Goal: Task Accomplishment & Management: Manage account settings

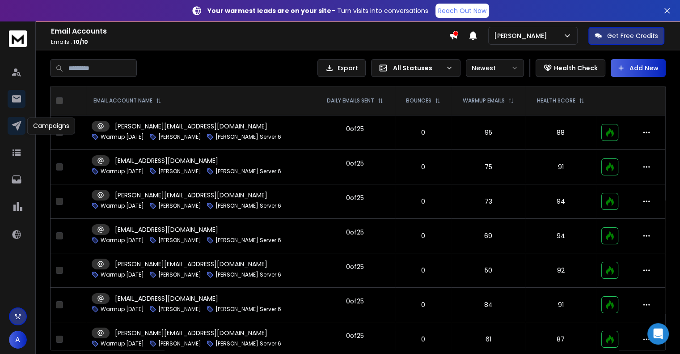
click at [16, 123] on icon at bounding box center [16, 125] width 9 height 9
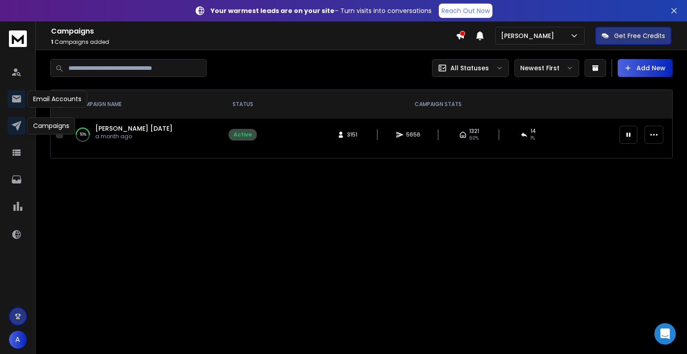
click at [21, 100] on link at bounding box center [17, 99] width 18 height 18
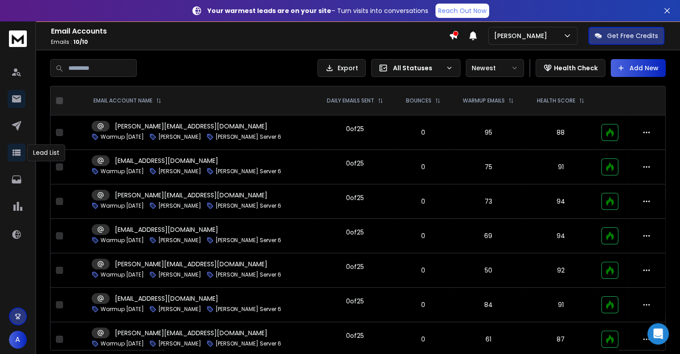
click at [21, 153] on link at bounding box center [17, 153] width 18 height 18
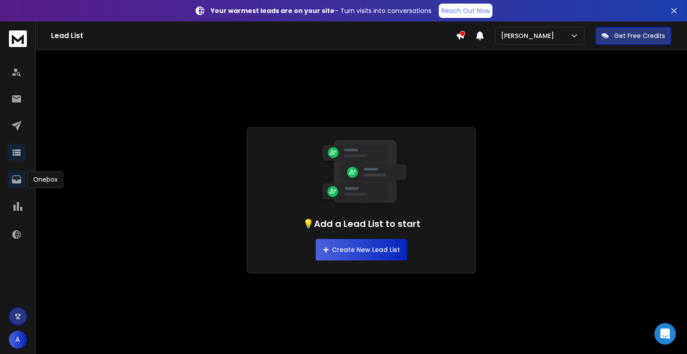
click at [13, 180] on icon at bounding box center [16, 179] width 9 height 8
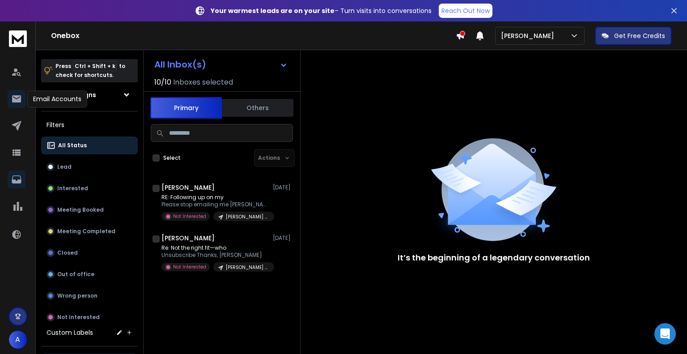
click at [13, 106] on link at bounding box center [17, 99] width 18 height 18
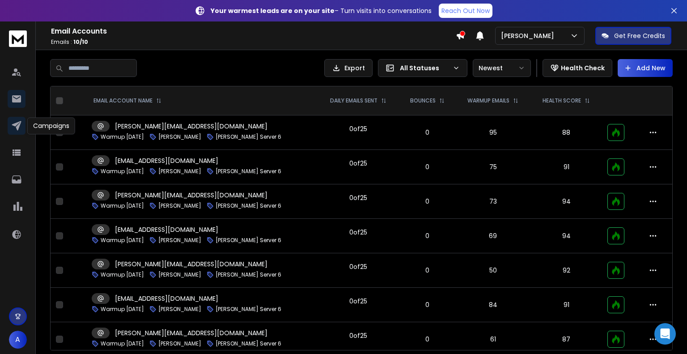
click at [15, 125] on icon at bounding box center [16, 125] width 9 height 9
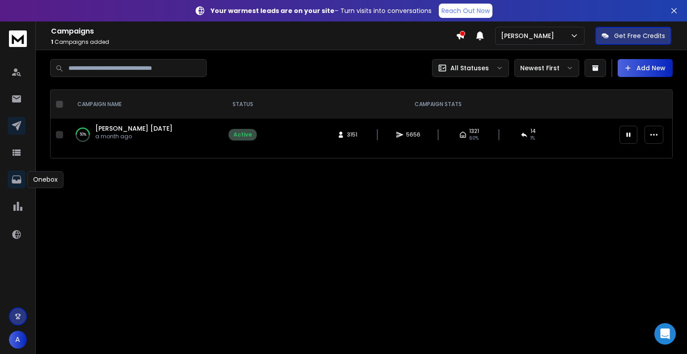
click at [14, 179] on icon at bounding box center [16, 179] width 11 height 11
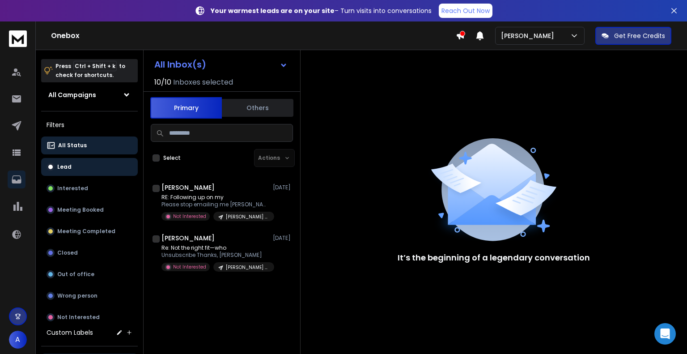
click at [89, 172] on button "Lead" at bounding box center [89, 167] width 97 height 18
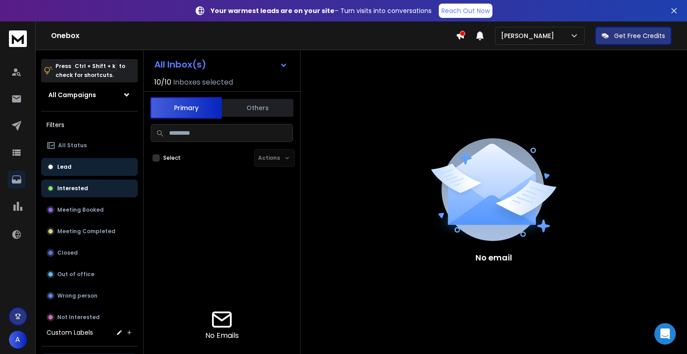
click at [67, 194] on button "Interested" at bounding box center [89, 188] width 97 height 18
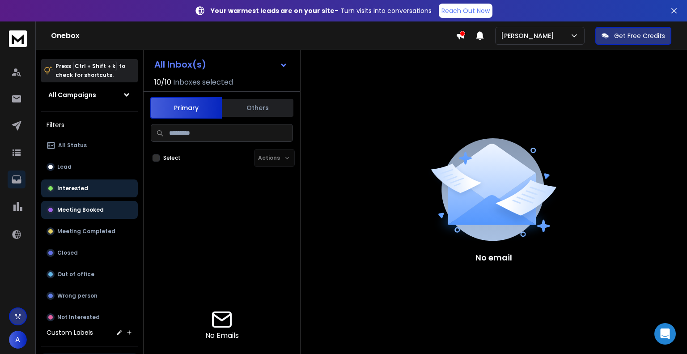
click at [70, 209] on p "Meeting Booked" at bounding box center [80, 209] width 47 height 7
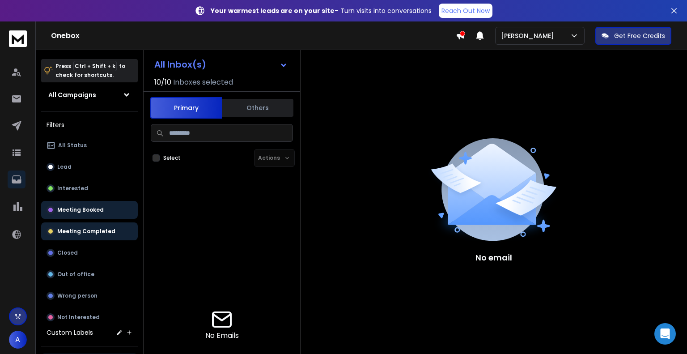
click at [75, 232] on p "Meeting Completed" at bounding box center [86, 231] width 58 height 7
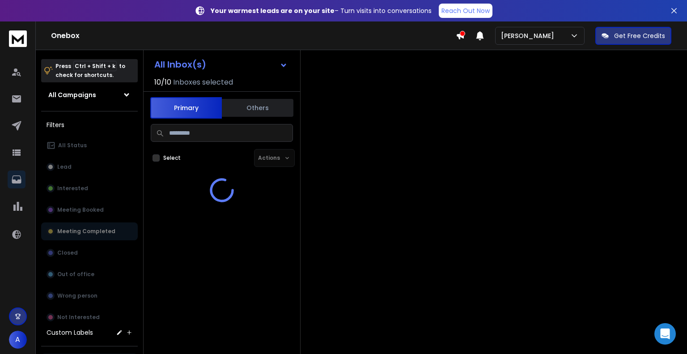
click at [79, 254] on button "Closed" at bounding box center [89, 253] width 97 height 18
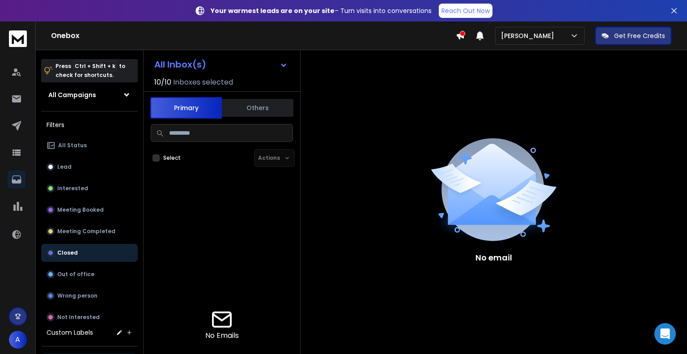
click at [89, 281] on button "Out of office" at bounding box center [89, 274] width 97 height 18
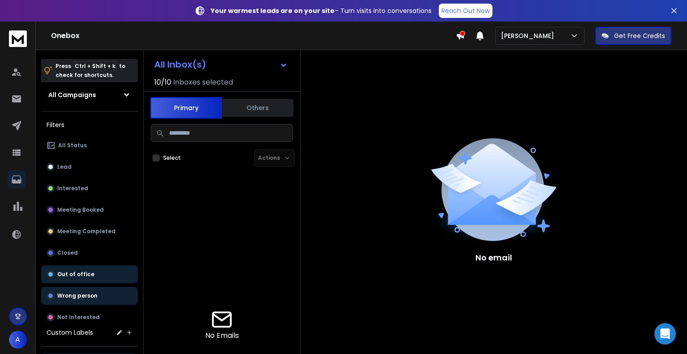
click at [95, 300] on button "Wrong person" at bounding box center [89, 296] width 97 height 18
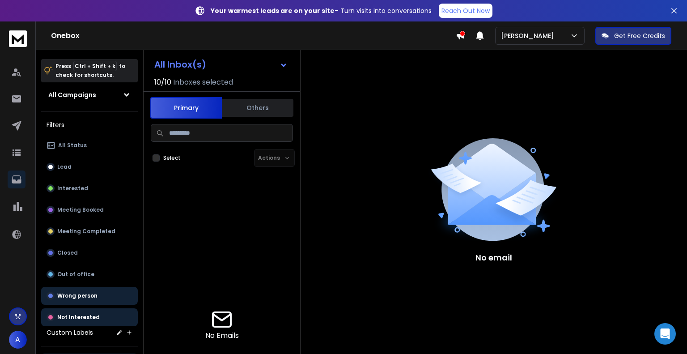
click at [96, 319] on button "Not Interested" at bounding box center [89, 317] width 97 height 18
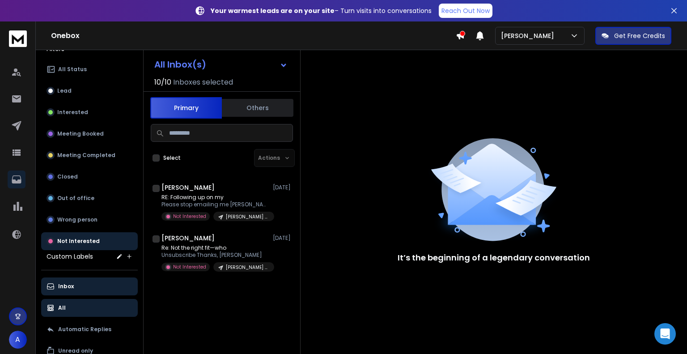
scroll to position [139, 0]
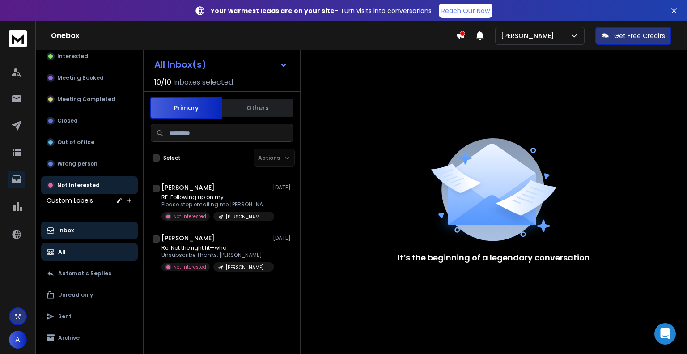
click at [69, 246] on button "All" at bounding box center [89, 252] width 97 height 18
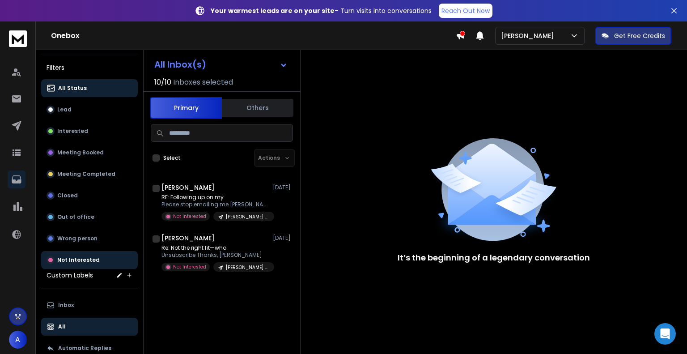
scroll to position [0, 0]
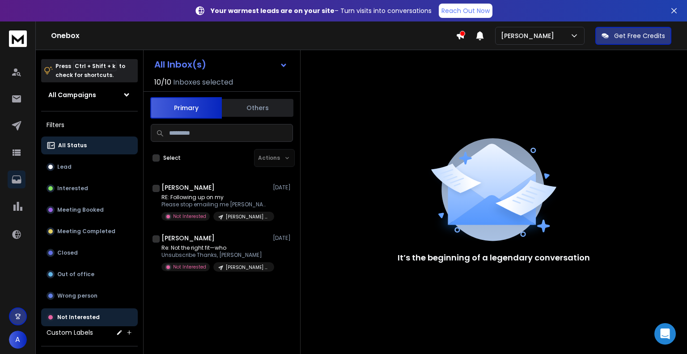
click at [68, 144] on p "All Status" at bounding box center [72, 145] width 29 height 7
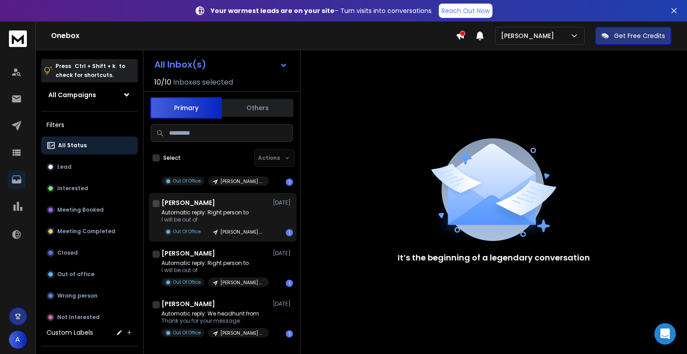
scroll to position [591, 0]
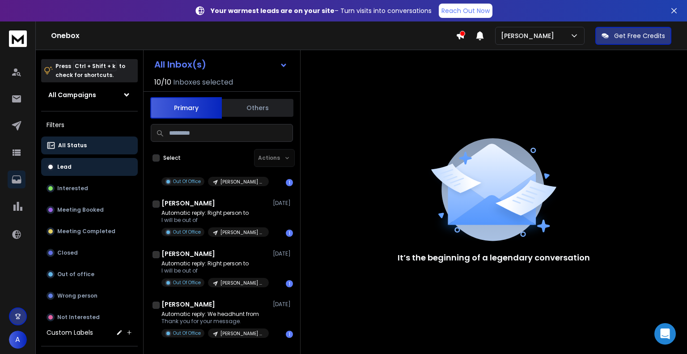
click at [72, 175] on button "Lead" at bounding box center [89, 167] width 97 height 18
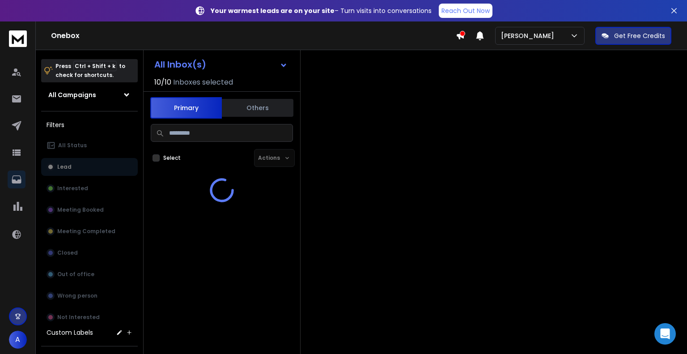
scroll to position [0, 0]
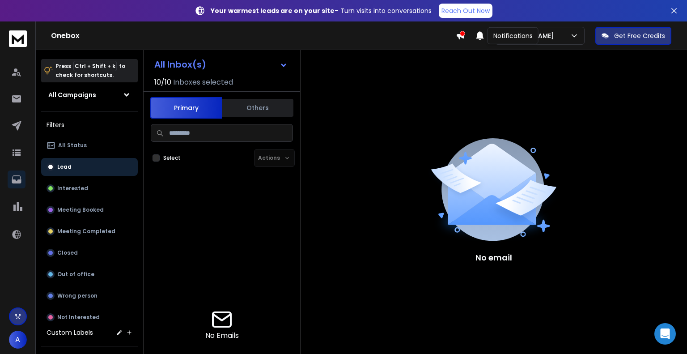
click at [531, 42] on div "Notifications" at bounding box center [512, 35] width 51 height 17
click at [546, 36] on p "Tom Culligan" at bounding box center [529, 35] width 57 height 9
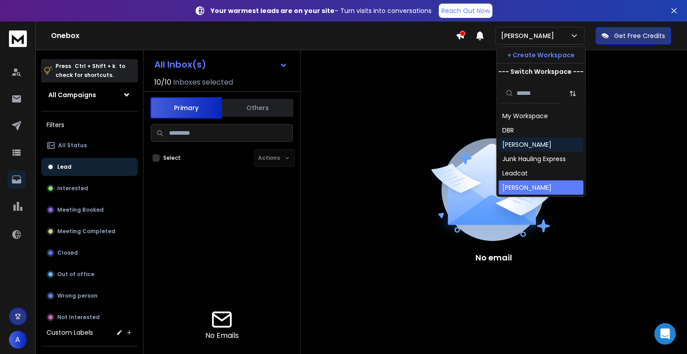
click at [520, 144] on div "[PERSON_NAME]" at bounding box center [526, 144] width 49 height 9
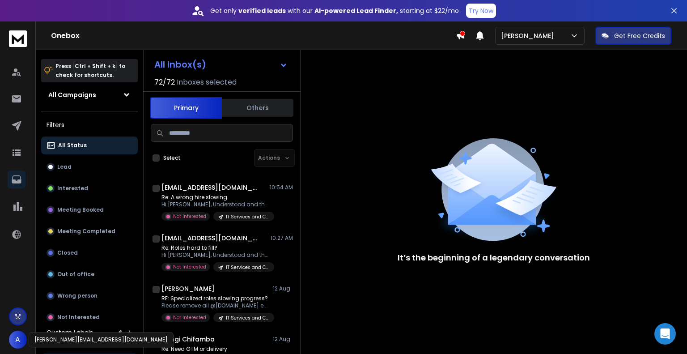
click at [17, 347] on span "A" at bounding box center [18, 339] width 18 height 18
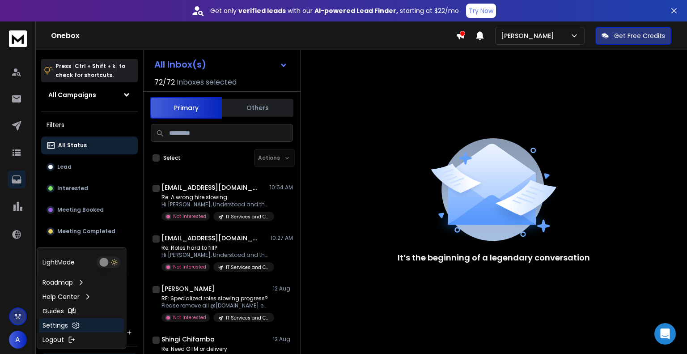
click at [57, 327] on p "Settings" at bounding box center [54, 325] width 25 height 9
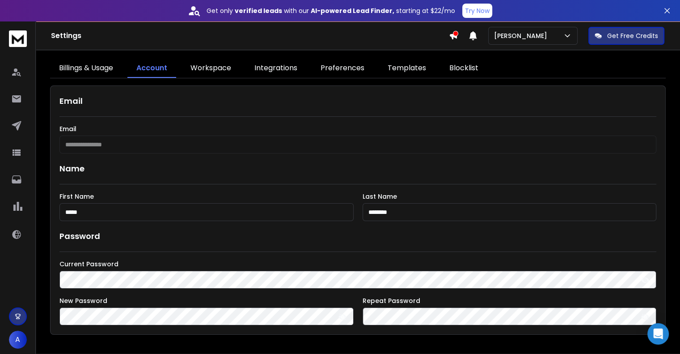
click at [471, 68] on link "Blocklist" at bounding box center [463, 68] width 47 height 19
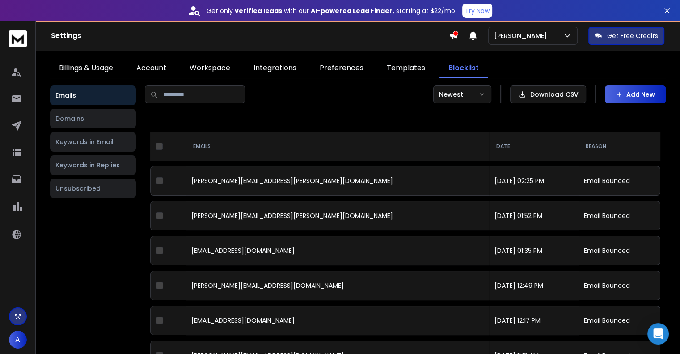
click at [612, 93] on button "Add New" at bounding box center [635, 94] width 61 height 18
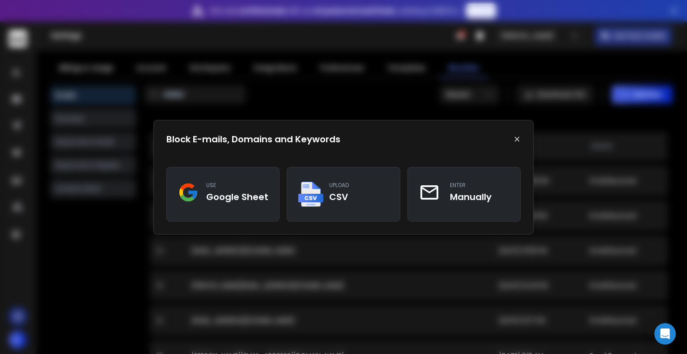
click at [438, 205] on div at bounding box center [431, 194] width 24 height 25
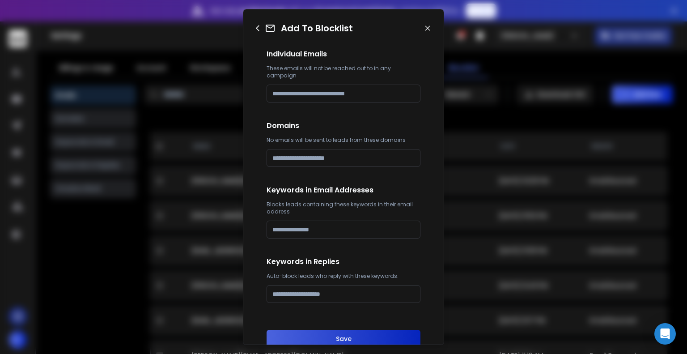
click at [286, 87] on input at bounding box center [344, 94] width 154 height 18
paste input "**********"
type input "**********"
click at [345, 332] on button "Save" at bounding box center [344, 339] width 154 height 18
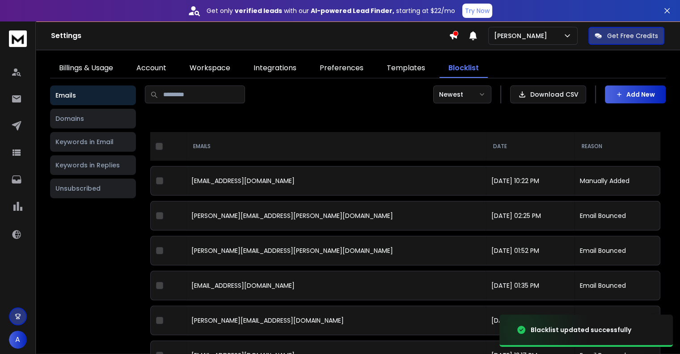
click at [637, 90] on p "Add New" at bounding box center [641, 94] width 29 height 9
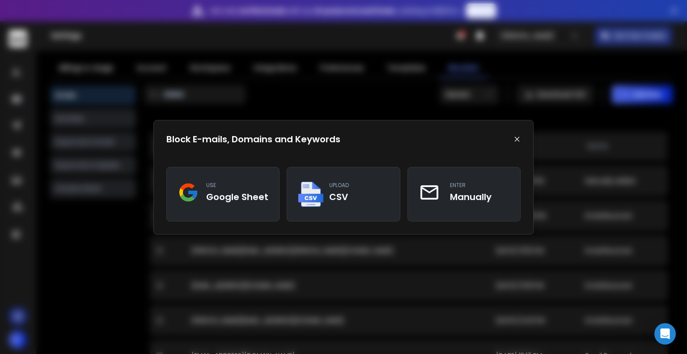
click at [465, 190] on div "enter Manually" at bounding box center [471, 194] width 42 height 25
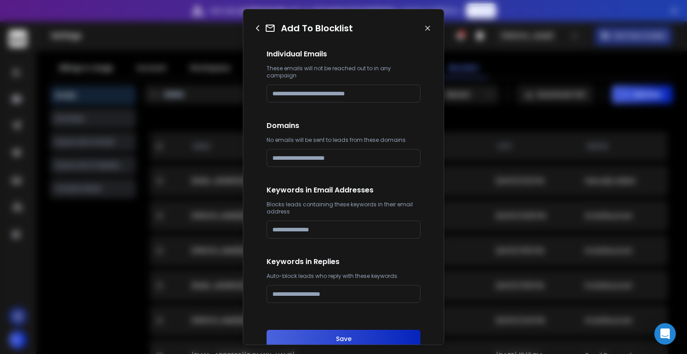
click at [333, 149] on input at bounding box center [344, 158] width 154 height 18
paste input "**********"
drag, startPoint x: 302, startPoint y: 150, endPoint x: 243, endPoint y: 150, distance: 59.0
click at [245, 152] on div "**********" at bounding box center [343, 177] width 201 height 336
type input "**********"
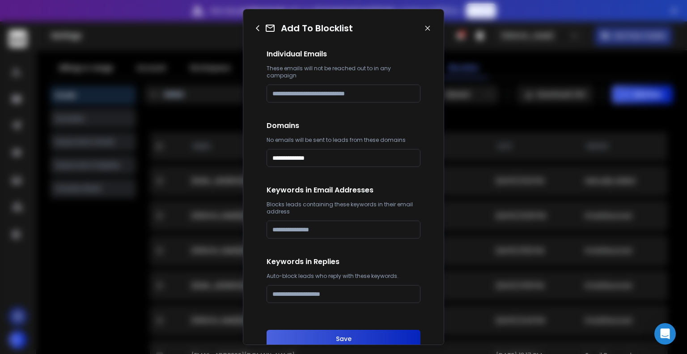
click at [352, 338] on button "Save" at bounding box center [344, 339] width 154 height 18
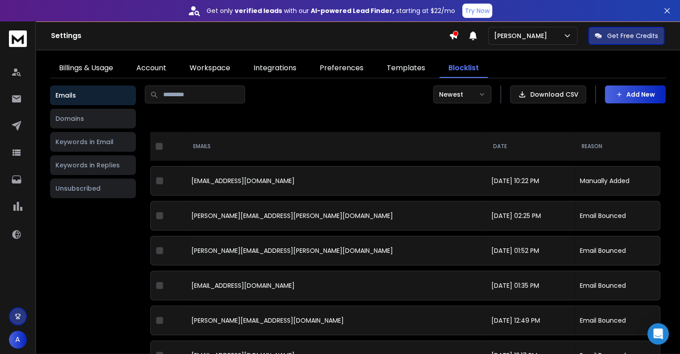
click at [91, 123] on button "Domains" at bounding box center [93, 119] width 86 height 20
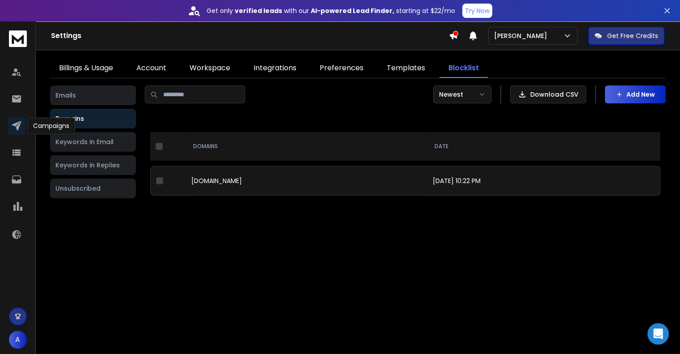
click at [15, 130] on icon at bounding box center [16, 125] width 11 height 11
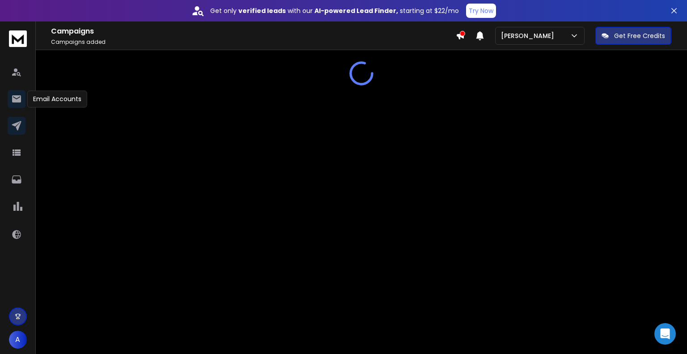
click at [17, 100] on icon at bounding box center [16, 98] width 9 height 7
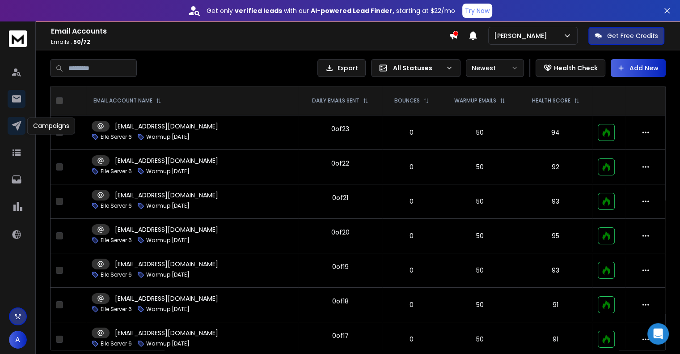
click at [17, 129] on icon at bounding box center [16, 125] width 9 height 9
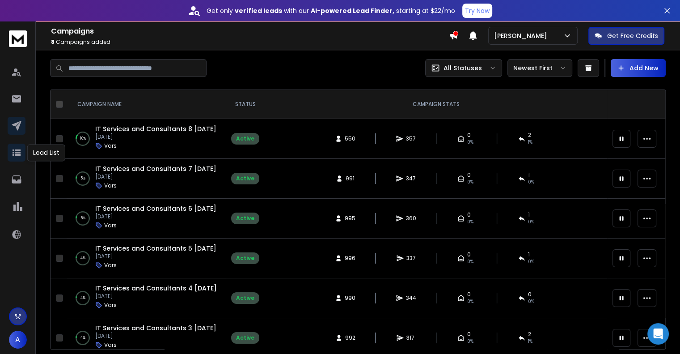
click at [14, 148] on icon at bounding box center [16, 152] width 11 height 11
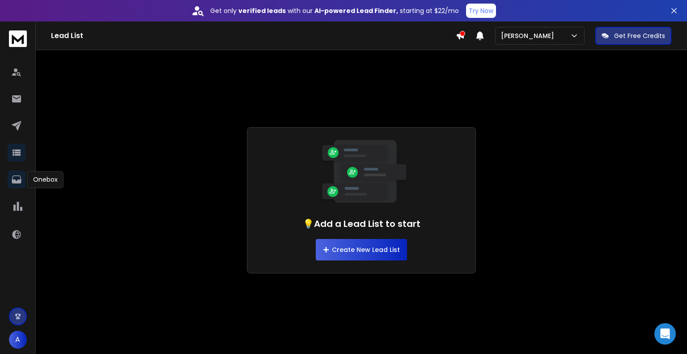
click at [14, 179] on icon at bounding box center [16, 179] width 11 height 11
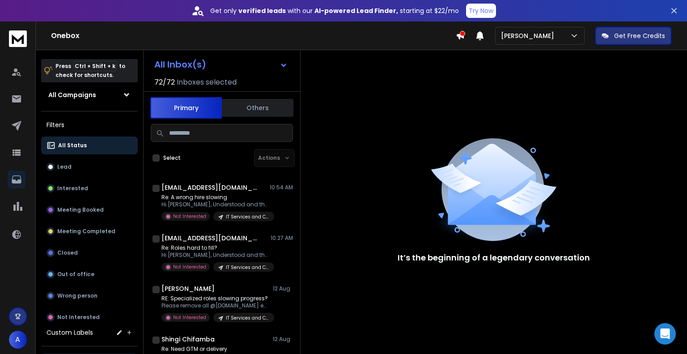
click at [202, 134] on input at bounding box center [222, 133] width 142 height 18
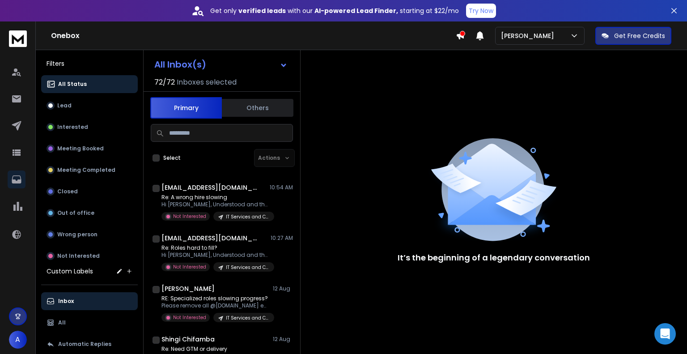
scroll to position [160, 0]
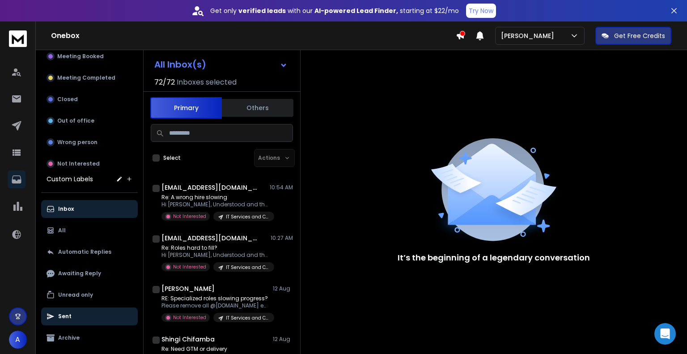
click at [75, 307] on button "Sent" at bounding box center [89, 316] width 97 height 18
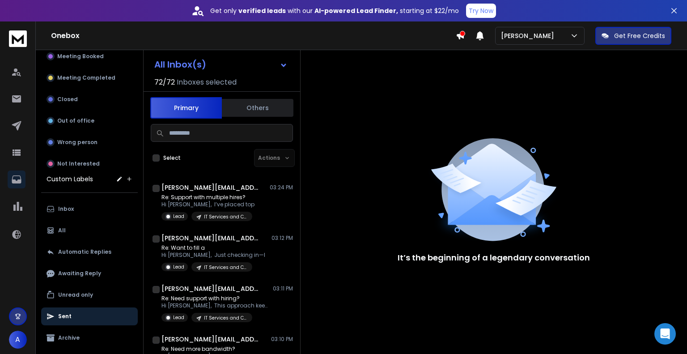
click at [214, 137] on input at bounding box center [222, 133] width 142 height 18
paste input "**********"
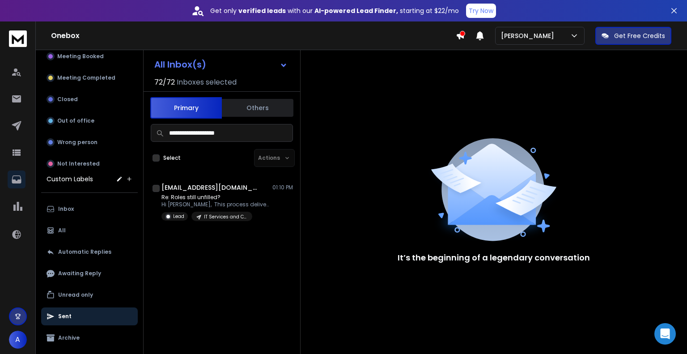
drag, startPoint x: 262, startPoint y: 133, endPoint x: 146, endPoint y: 119, distance: 117.1
click at [144, 131] on div "**********" at bounding box center [222, 220] width 157 height 201
click at [245, 131] on input "**********" at bounding box center [222, 133] width 142 height 18
click at [253, 132] on input "**********" at bounding box center [222, 133] width 142 height 18
click at [254, 133] on input "**********" at bounding box center [222, 133] width 142 height 18
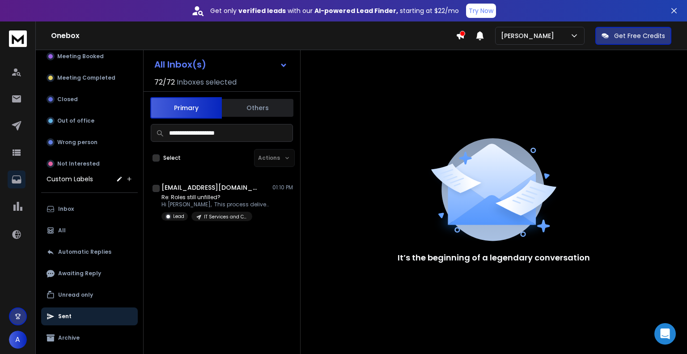
drag, startPoint x: 195, startPoint y: 133, endPoint x: 265, endPoint y: 141, distance: 70.2
click at [265, 141] on input "**********" at bounding box center [222, 133] width 142 height 18
type input "*"
click at [15, 101] on icon at bounding box center [16, 98] width 9 height 7
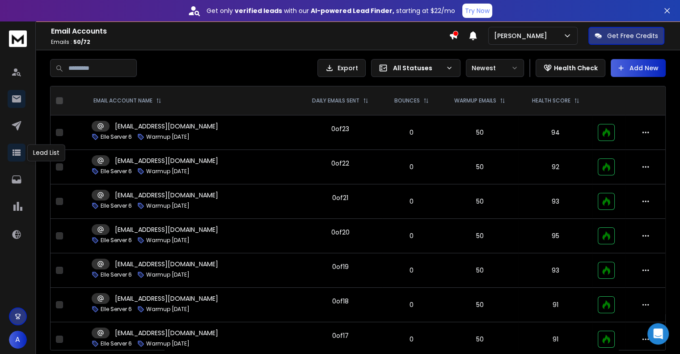
click at [9, 150] on link at bounding box center [17, 153] width 18 height 18
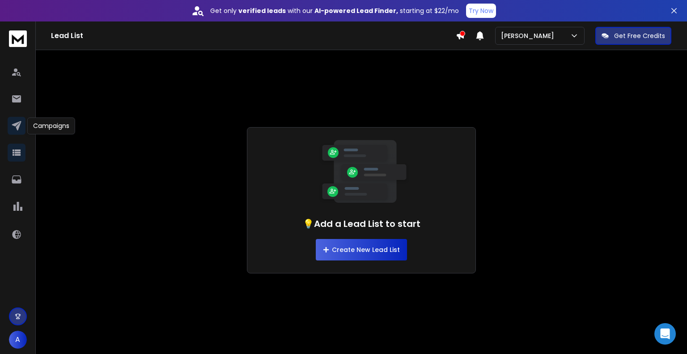
click at [16, 131] on link at bounding box center [17, 126] width 18 height 18
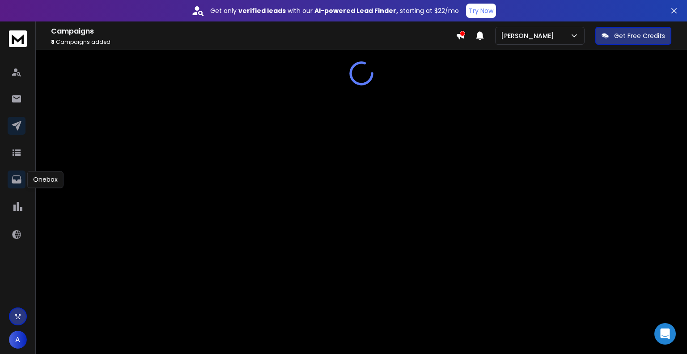
click at [13, 180] on icon at bounding box center [16, 179] width 9 height 8
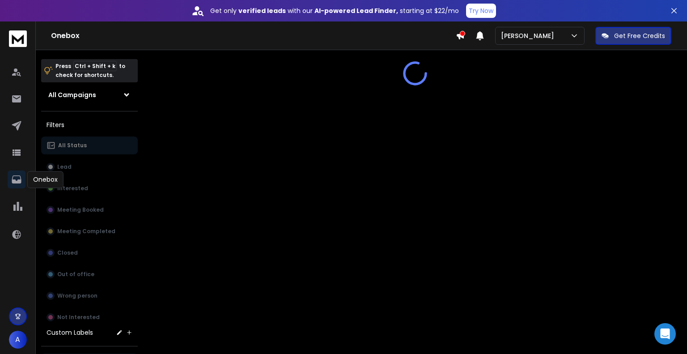
click at [19, 177] on icon at bounding box center [16, 179] width 11 height 11
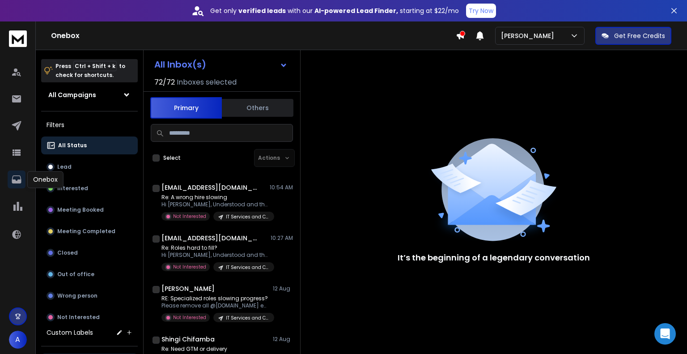
click at [234, 141] on input at bounding box center [222, 133] width 142 height 18
paste input "**********"
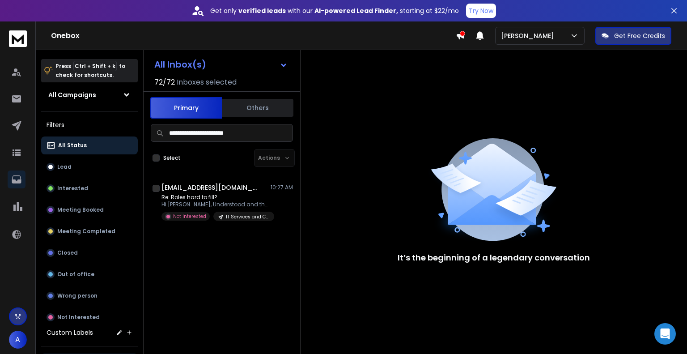
type input "**********"
